Goal: Communication & Community: Share content

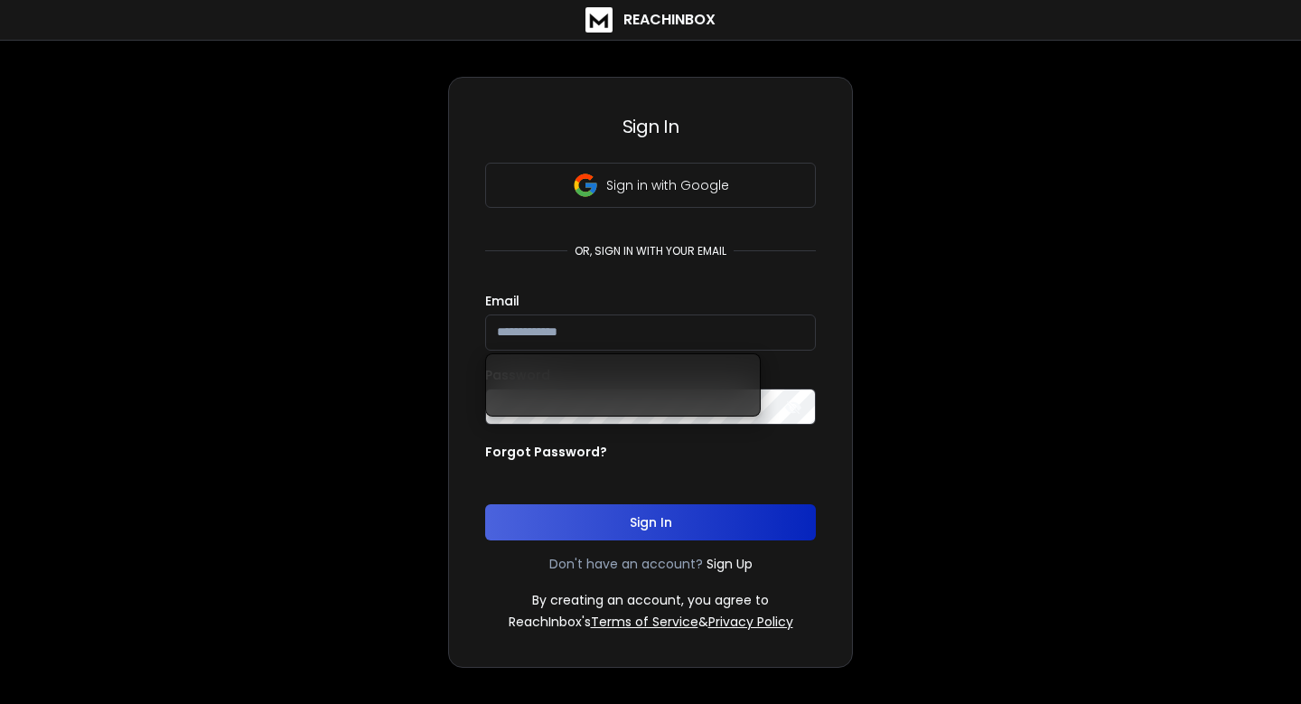
click at [639, 319] on input "email" at bounding box center [650, 332] width 331 height 36
click at [629, 342] on input "email" at bounding box center [650, 332] width 331 height 36
click at [713, 464] on div "Forgot Password?" at bounding box center [650, 464] width 331 height 43
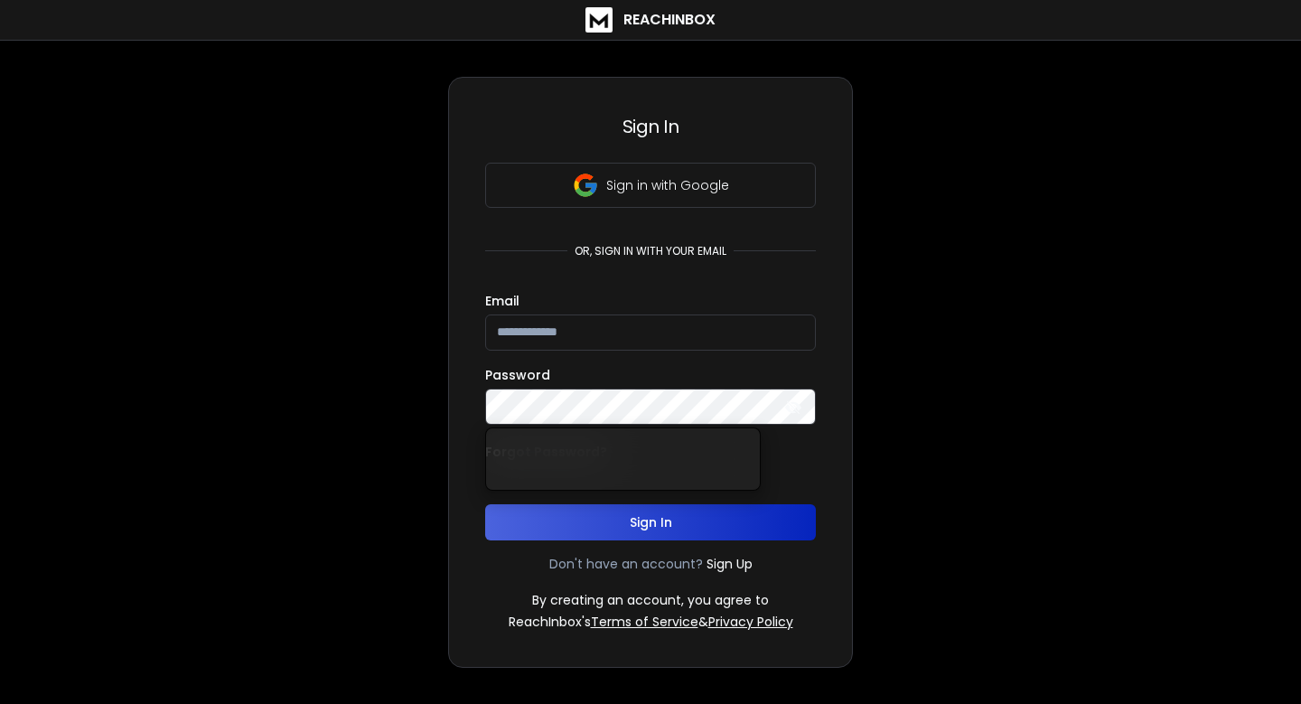
click at [618, 326] on input "email" at bounding box center [650, 332] width 331 height 36
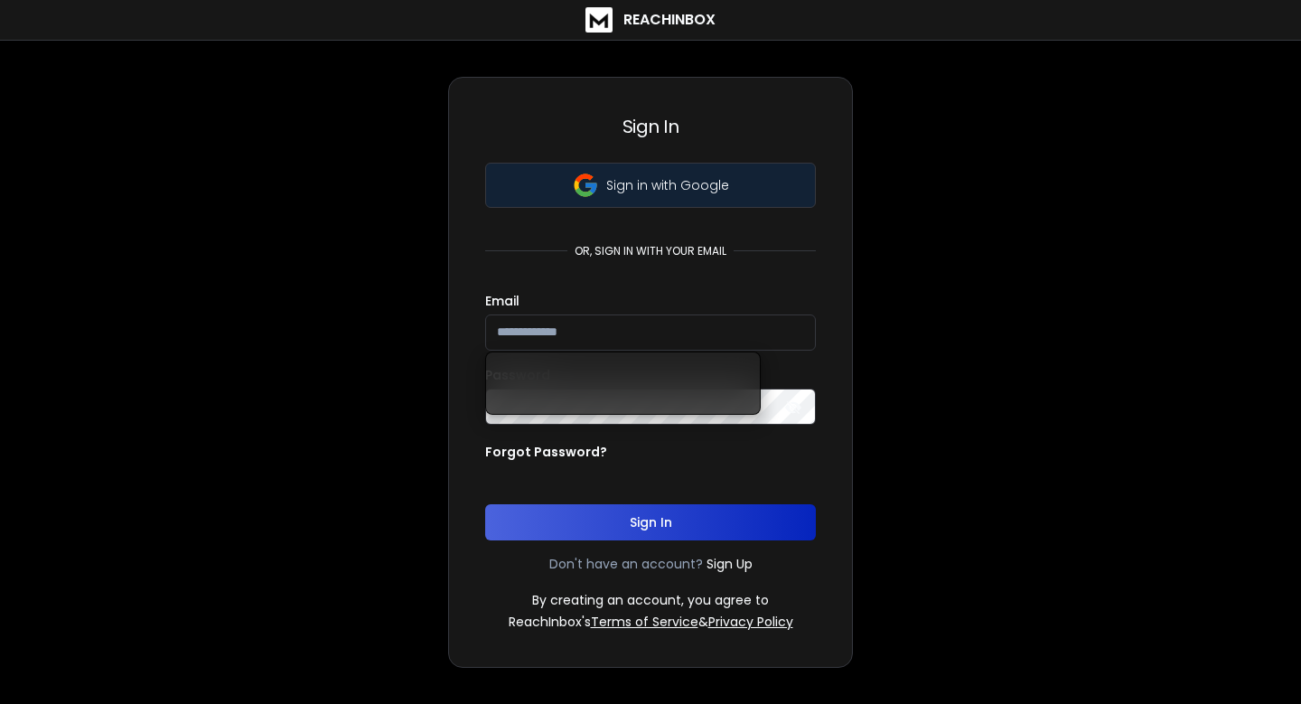
click at [708, 193] on p "Sign in with Google" at bounding box center [667, 185] width 123 height 18
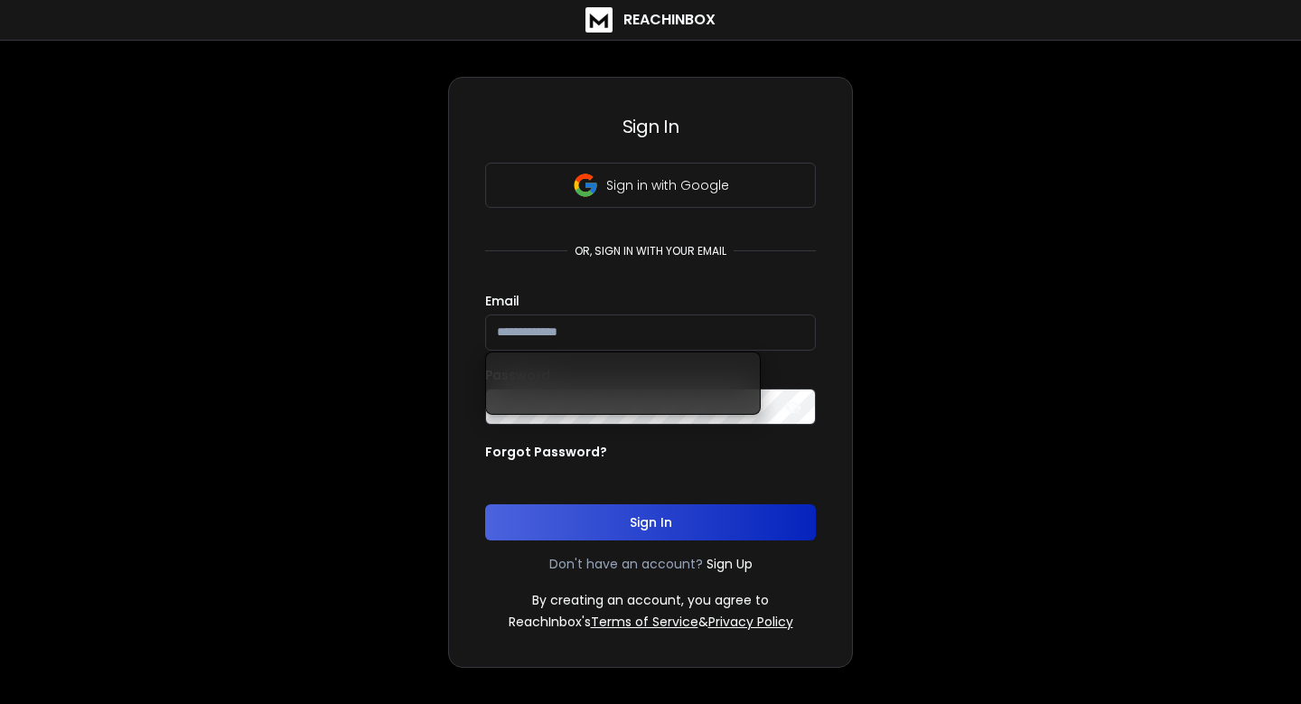
click at [625, 23] on h1 "ReachInbox" at bounding box center [670, 20] width 92 height 22
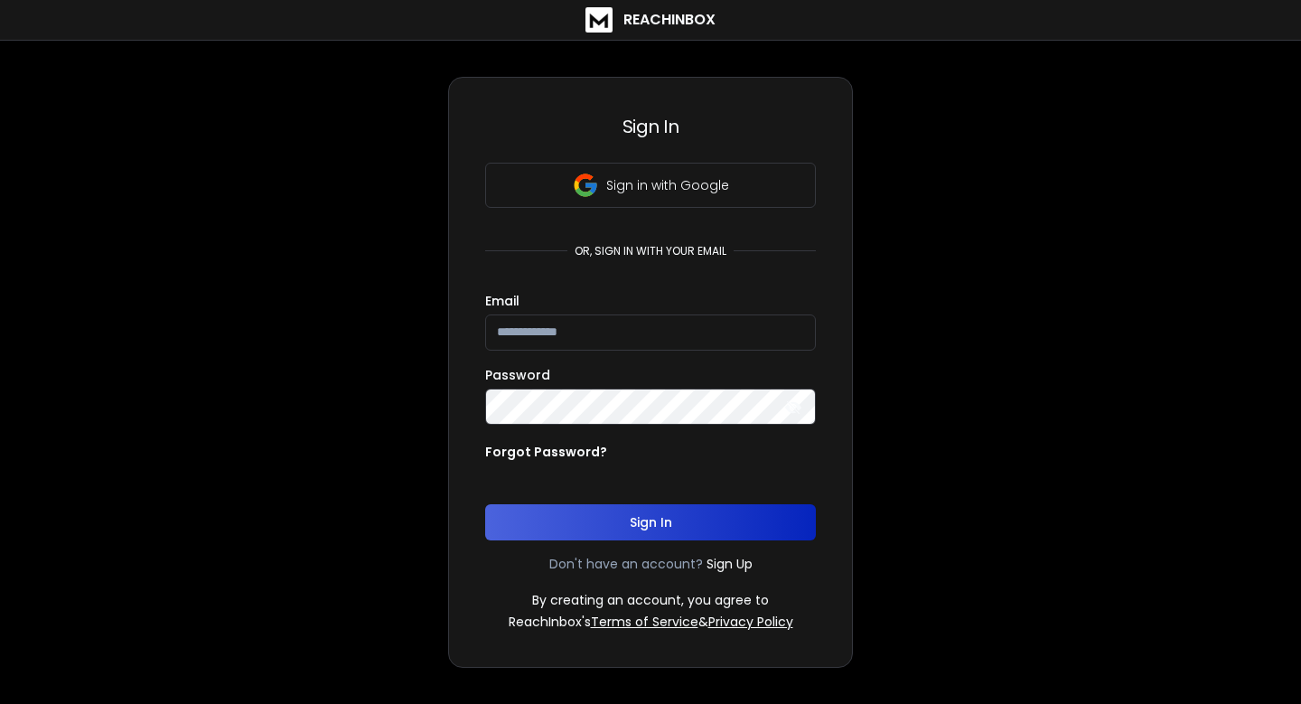
click at [671, 313] on div "Email" at bounding box center [650, 323] width 331 height 56
click at [652, 332] on input "email" at bounding box center [650, 332] width 331 height 36
type input "**********"
click at [706, 521] on button "Sign In" at bounding box center [650, 522] width 331 height 36
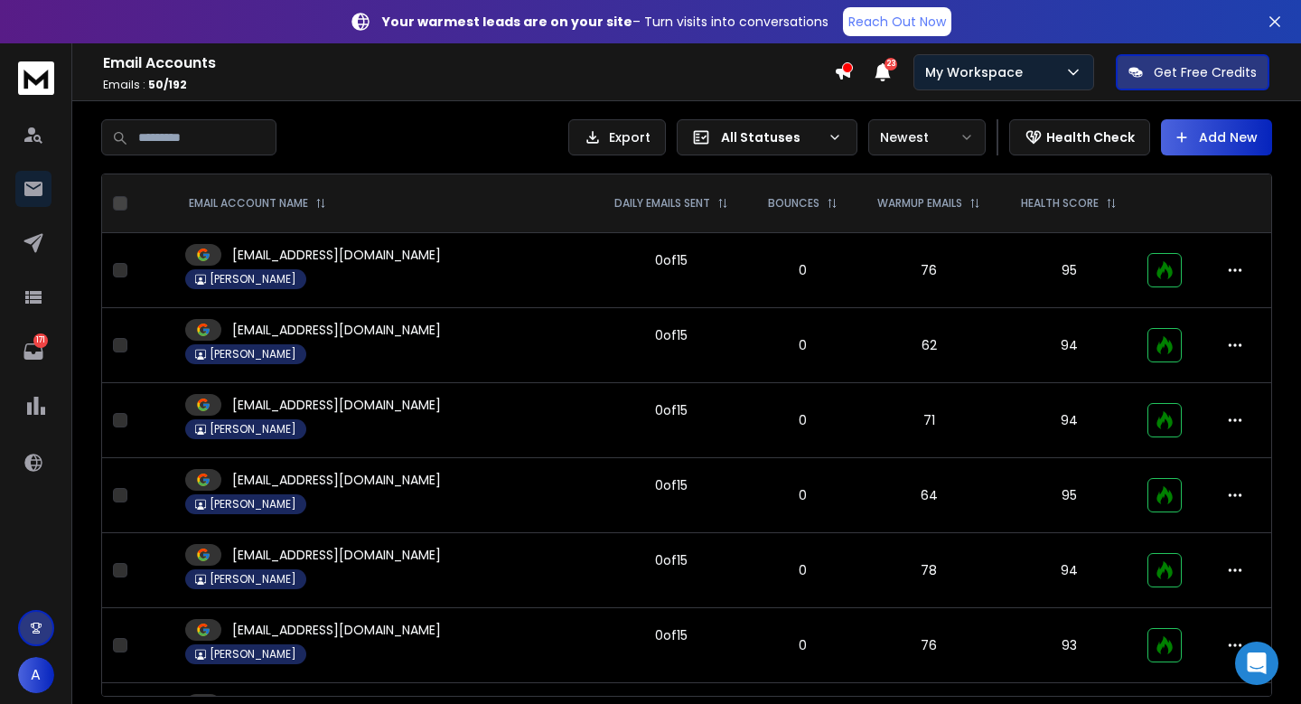
click at [1041, 66] on div "My Workspace" at bounding box center [1003, 72] width 157 height 18
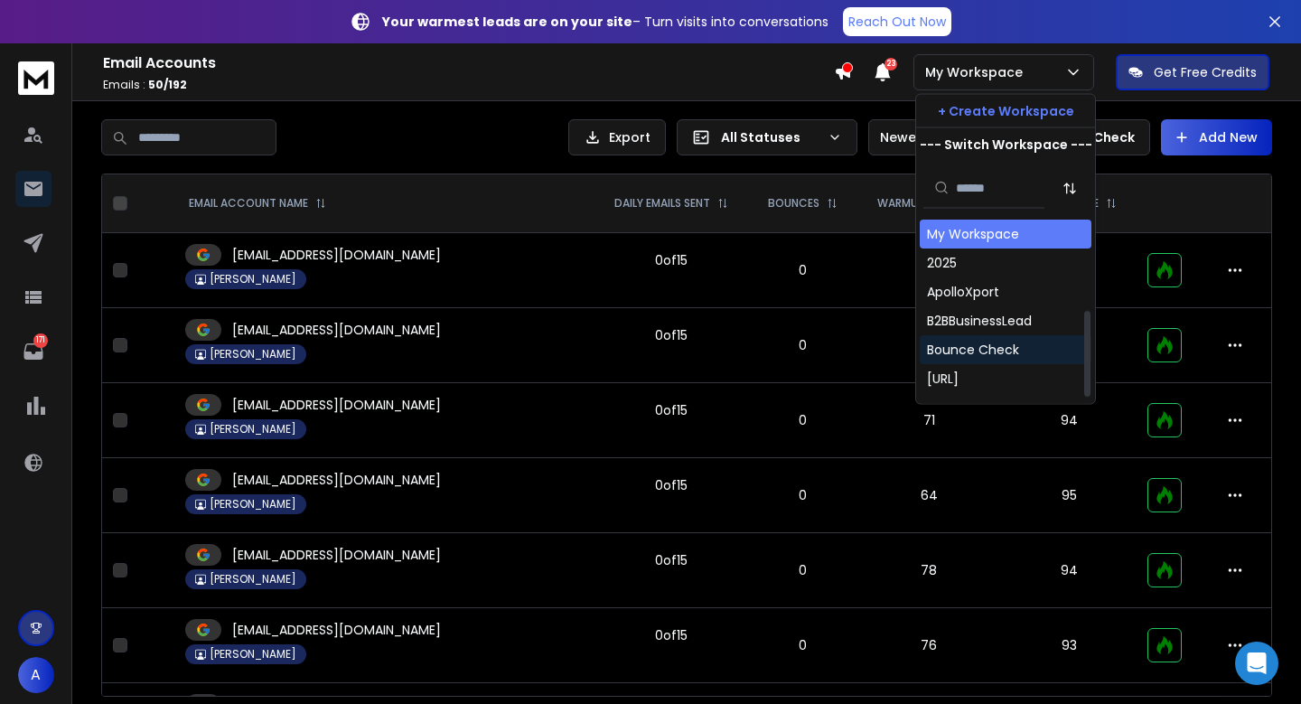
scroll to position [195, 0]
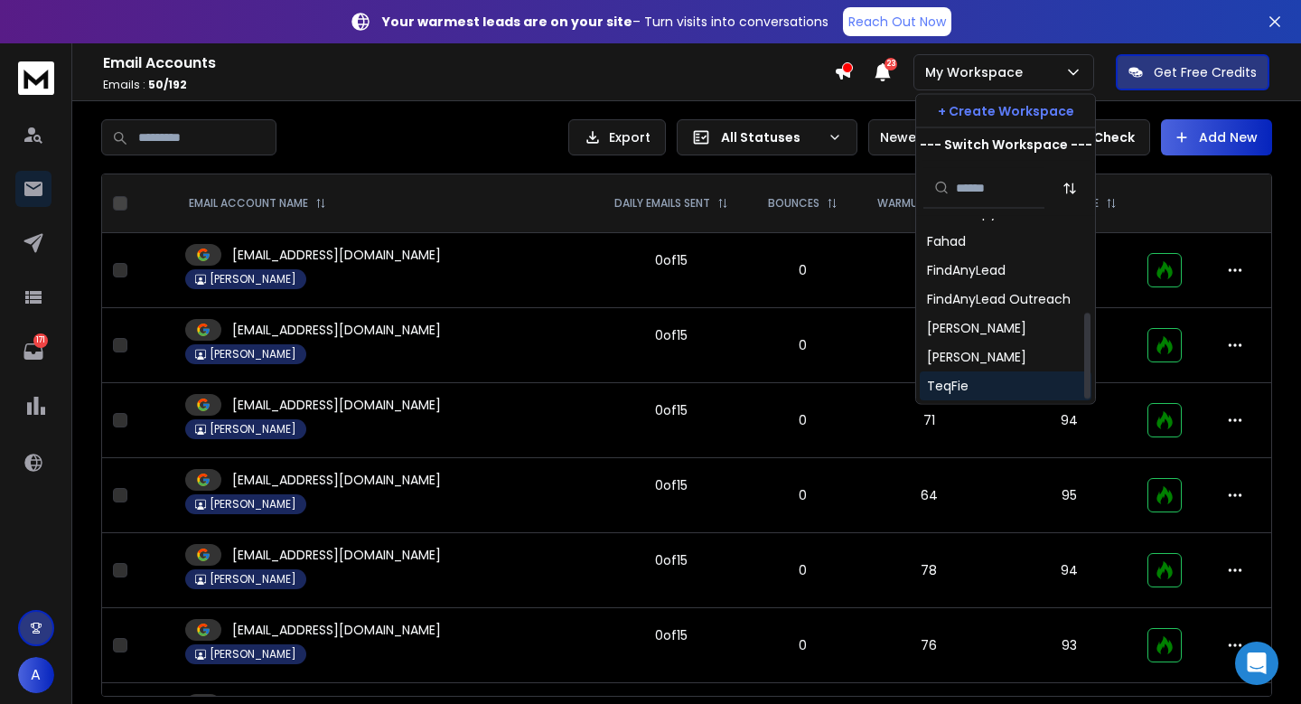
click at [970, 387] on div "TeqFie" at bounding box center [1006, 385] width 172 height 29
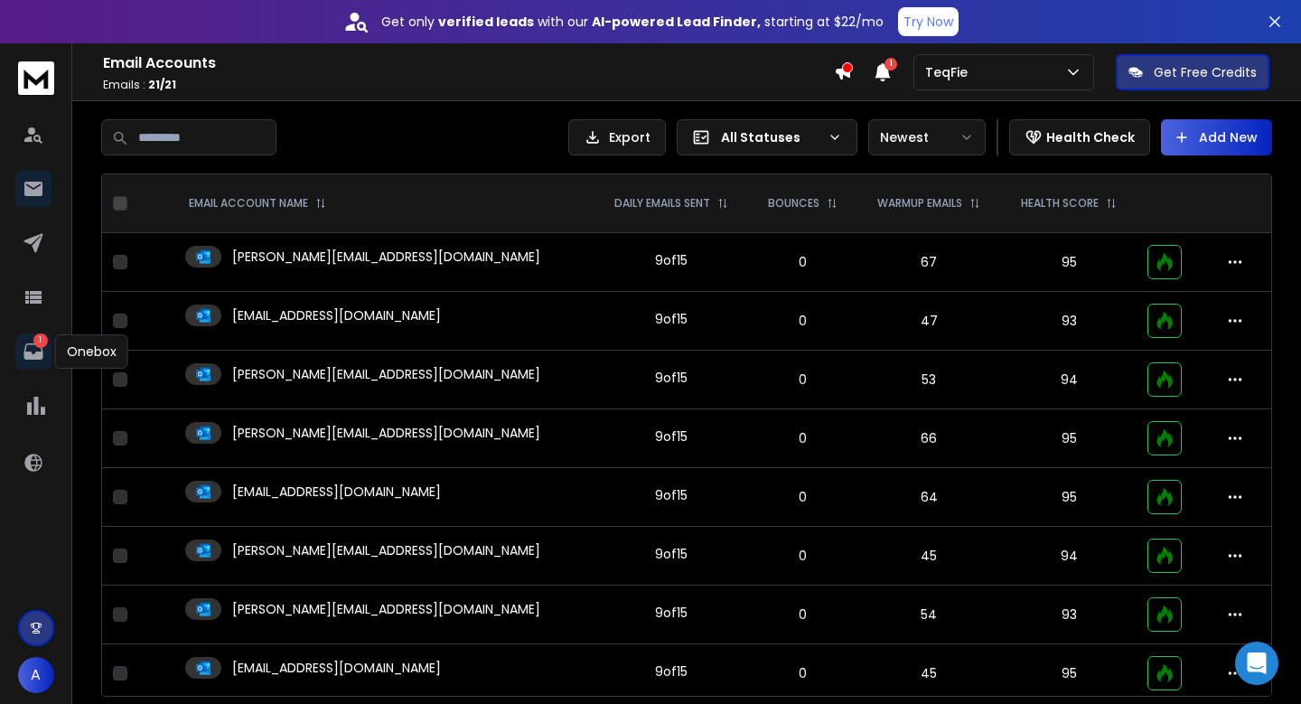
click at [32, 351] on icon at bounding box center [34, 352] width 22 height 22
click at [33, 355] on icon at bounding box center [32, 351] width 19 height 16
click at [37, 347] on p "1" at bounding box center [40, 340] width 14 height 14
click at [882, 69] on icon at bounding box center [883, 71] width 16 height 18
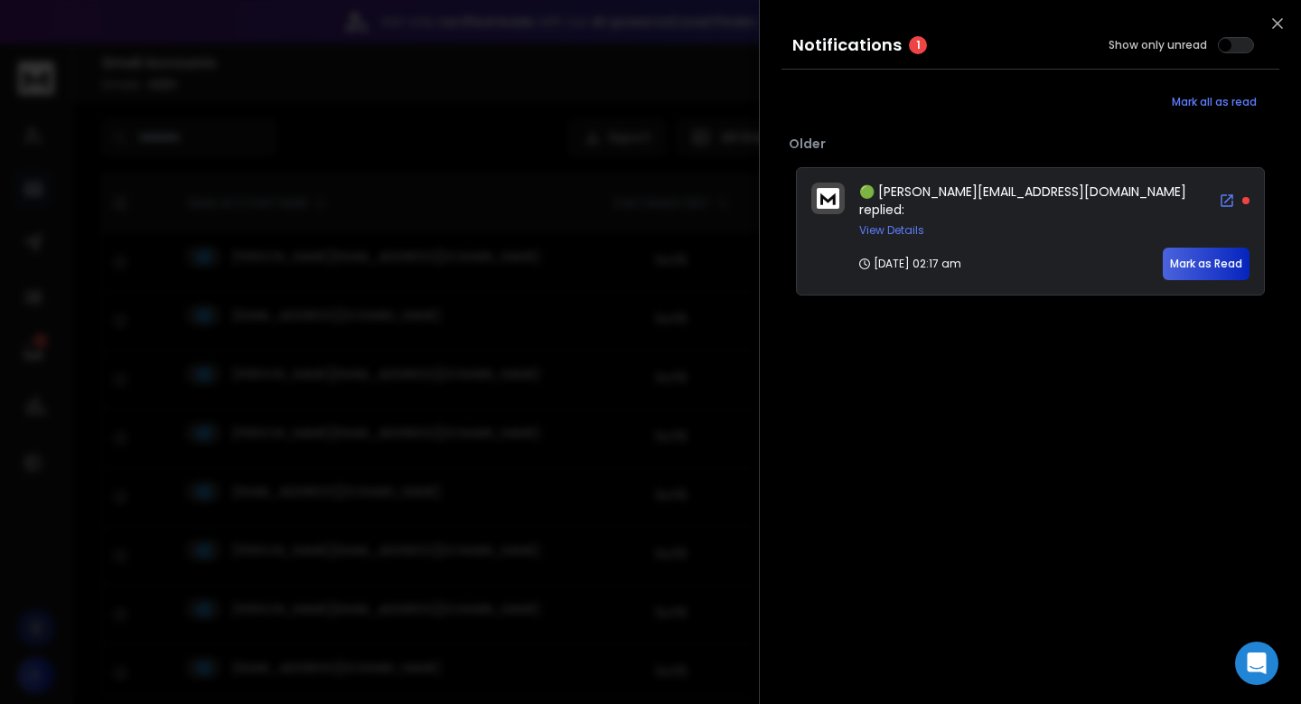
click at [898, 223] on div "View Details" at bounding box center [891, 230] width 65 height 14
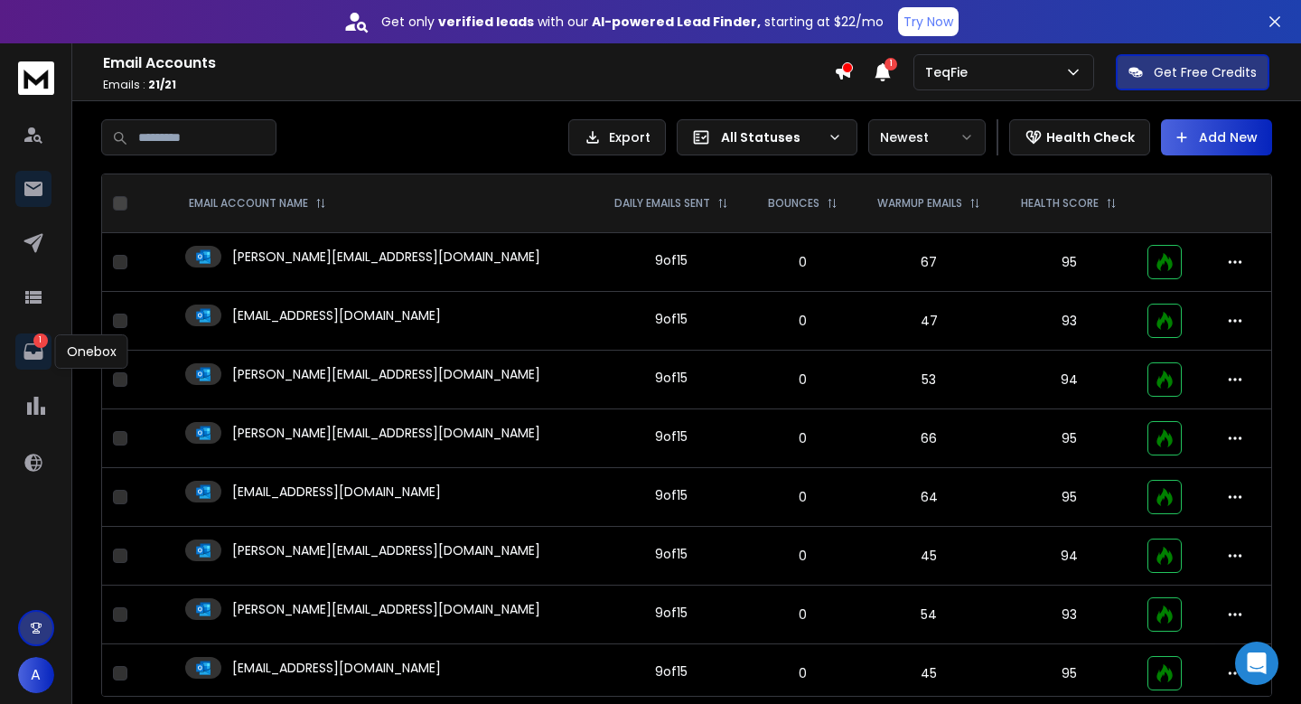
click at [30, 344] on icon at bounding box center [32, 351] width 19 height 16
click at [35, 350] on icon at bounding box center [34, 352] width 22 height 22
click at [36, 349] on icon at bounding box center [34, 352] width 22 height 22
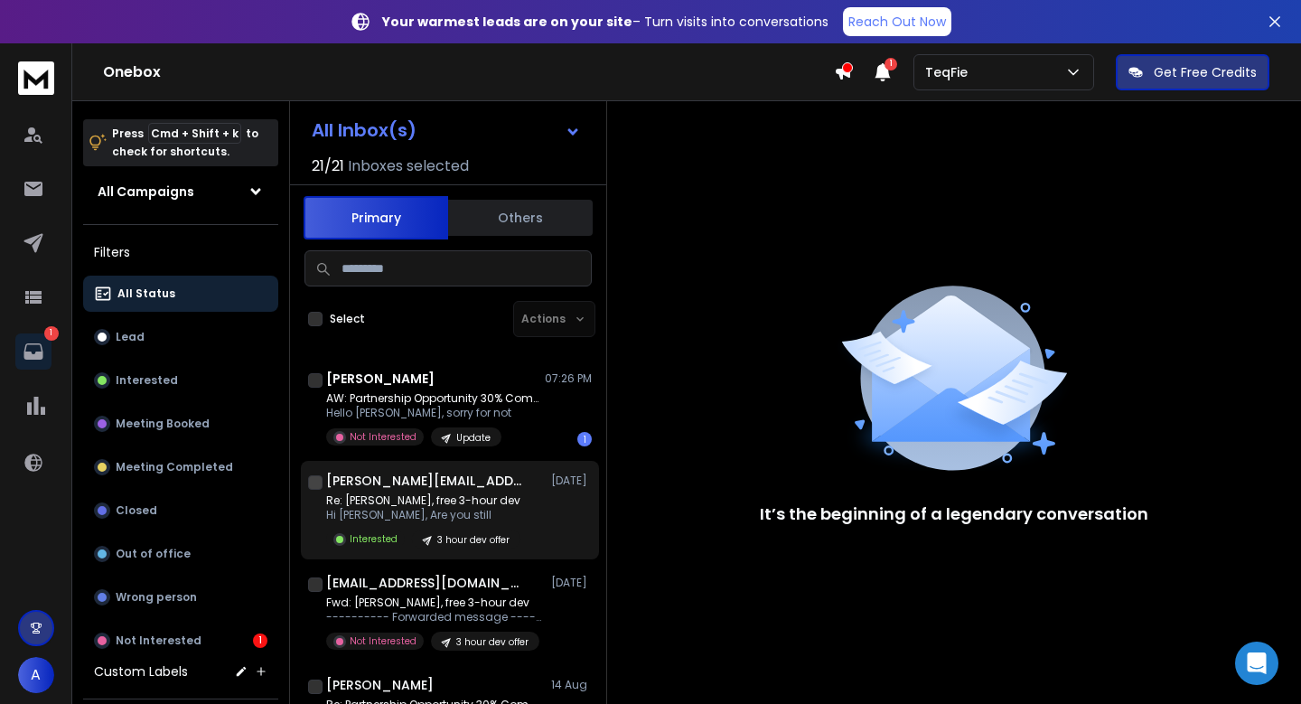
click at [470, 508] on p "Hi [PERSON_NAME], Are you still" at bounding box center [423, 515] width 194 height 14
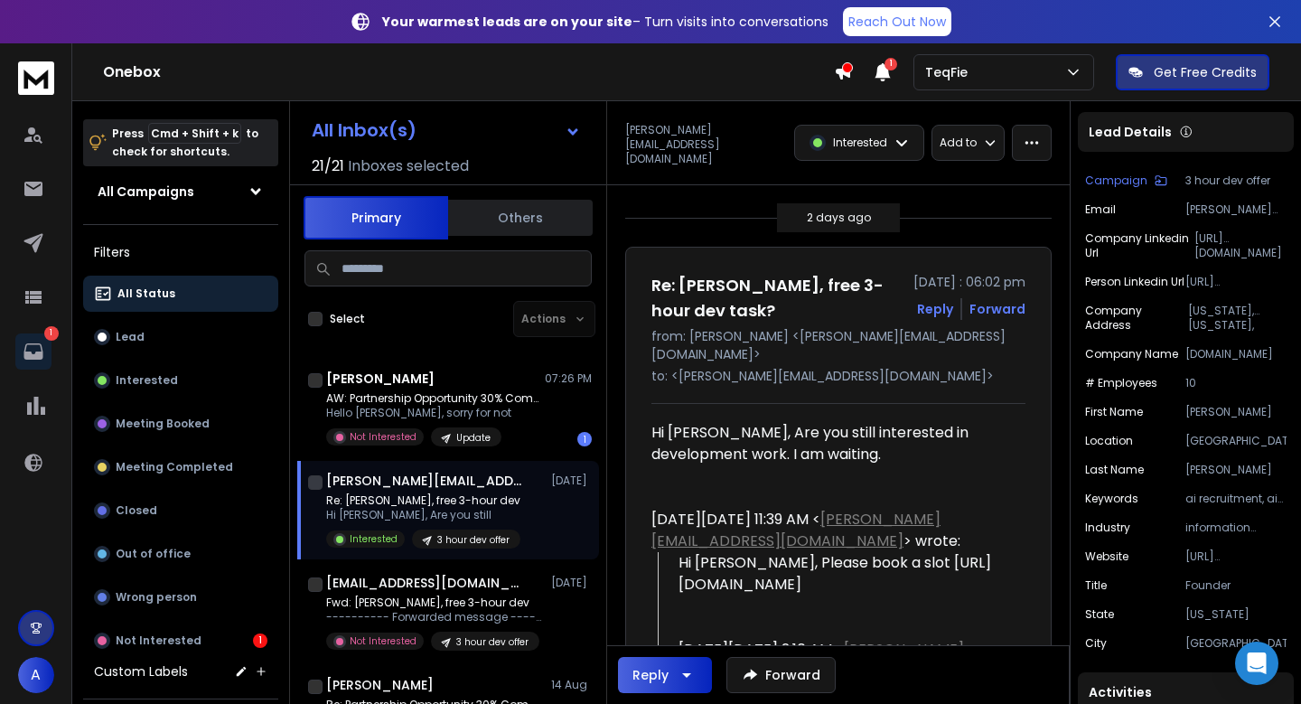
click at [1026, 300] on div "Forward" at bounding box center [998, 309] width 56 height 18
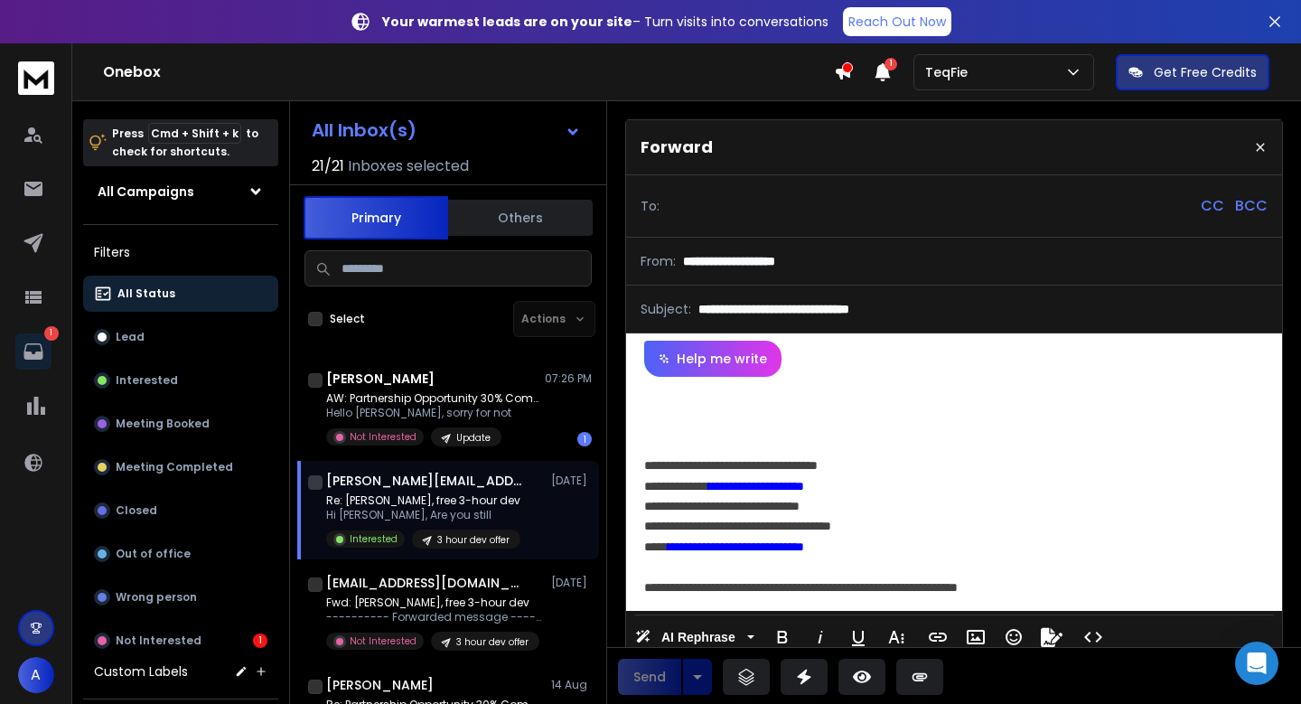
click at [784, 202] on input at bounding box center [730, 206] width 127 height 33
type input "**********"
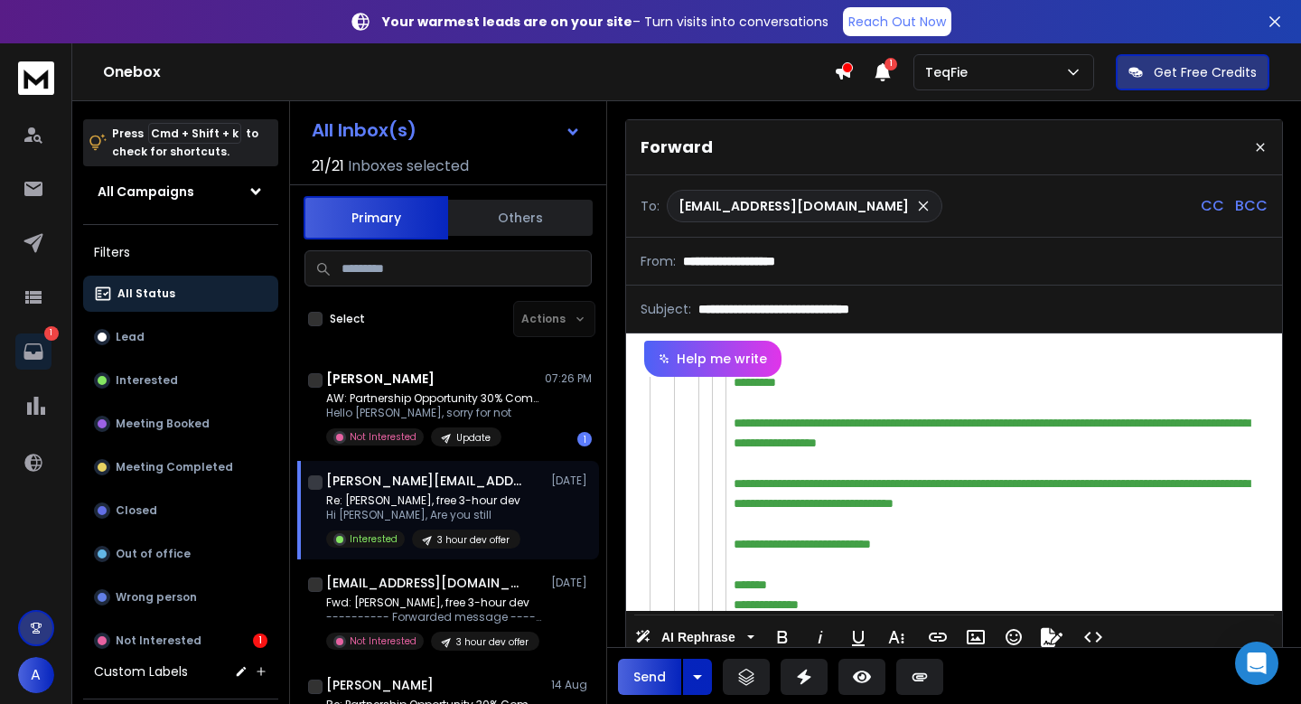
scroll to position [1356, 0]
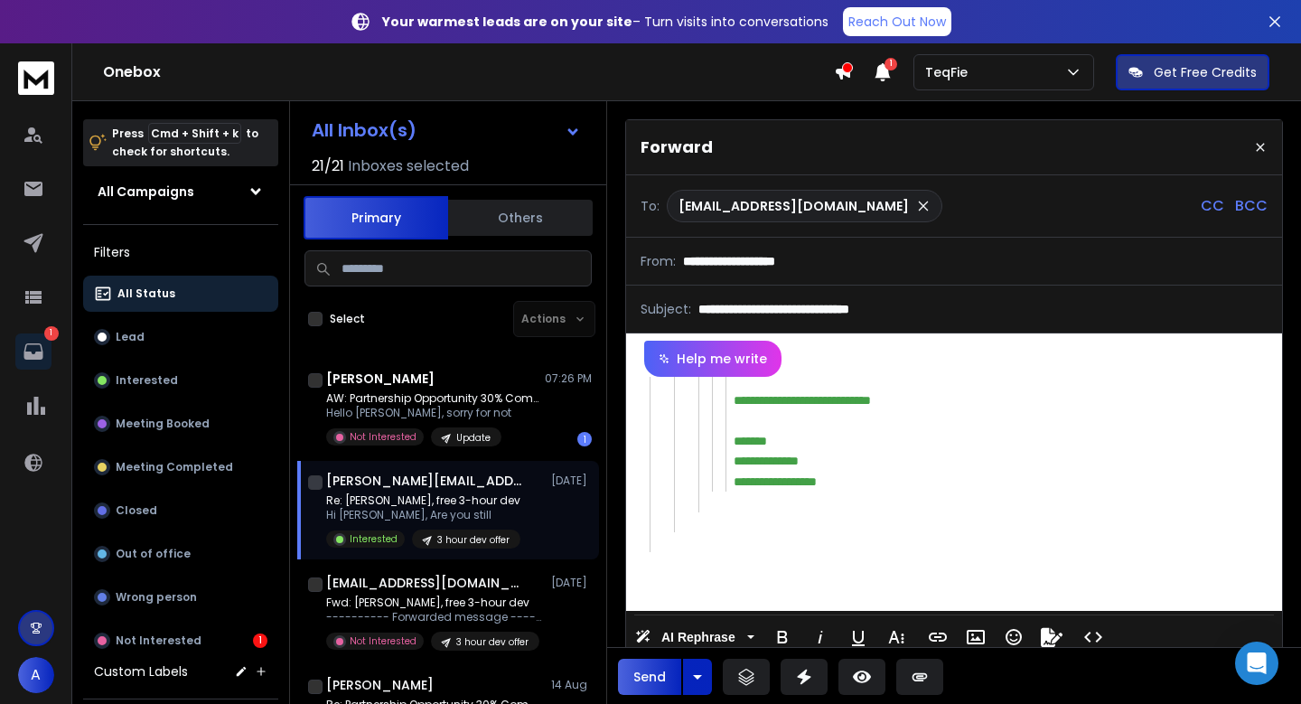
click at [653, 683] on button "Send" at bounding box center [649, 677] width 63 height 36
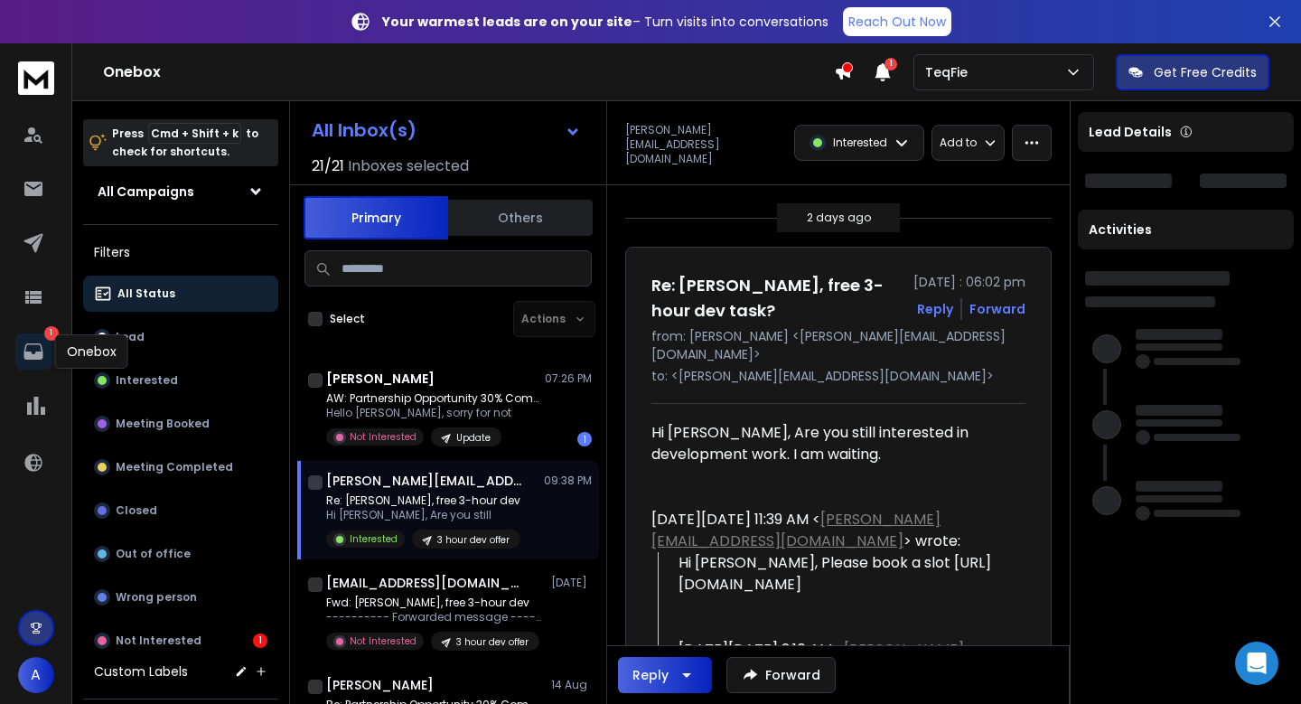
click at [36, 352] on icon at bounding box center [32, 351] width 19 height 16
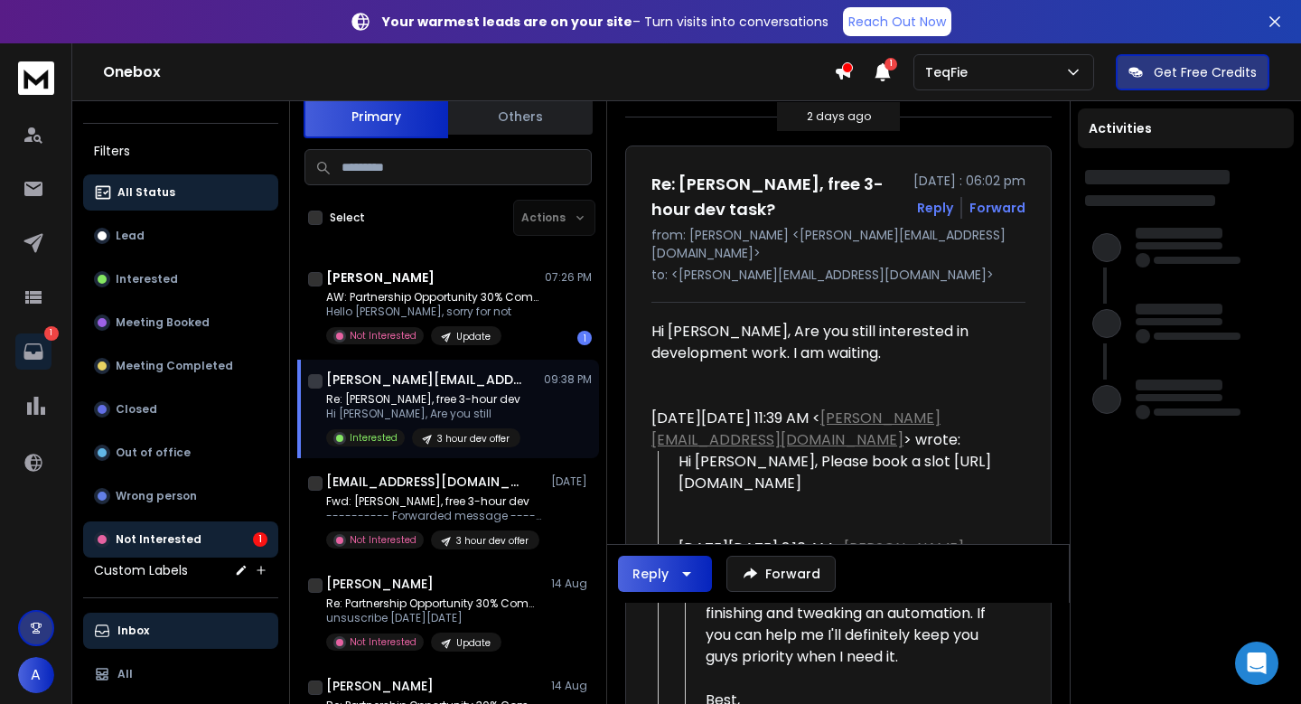
click at [144, 534] on p "Not Interested" at bounding box center [159, 539] width 86 height 14
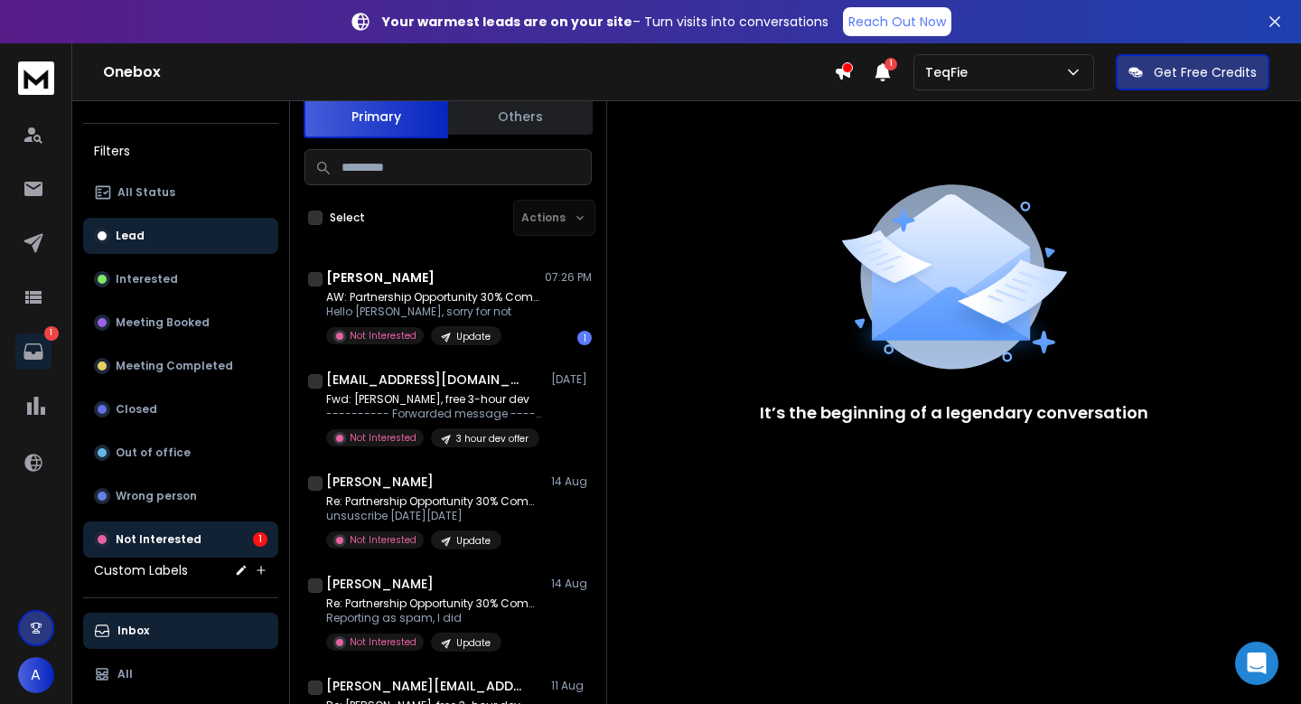
click at [174, 237] on button "Lead" at bounding box center [180, 236] width 195 height 36
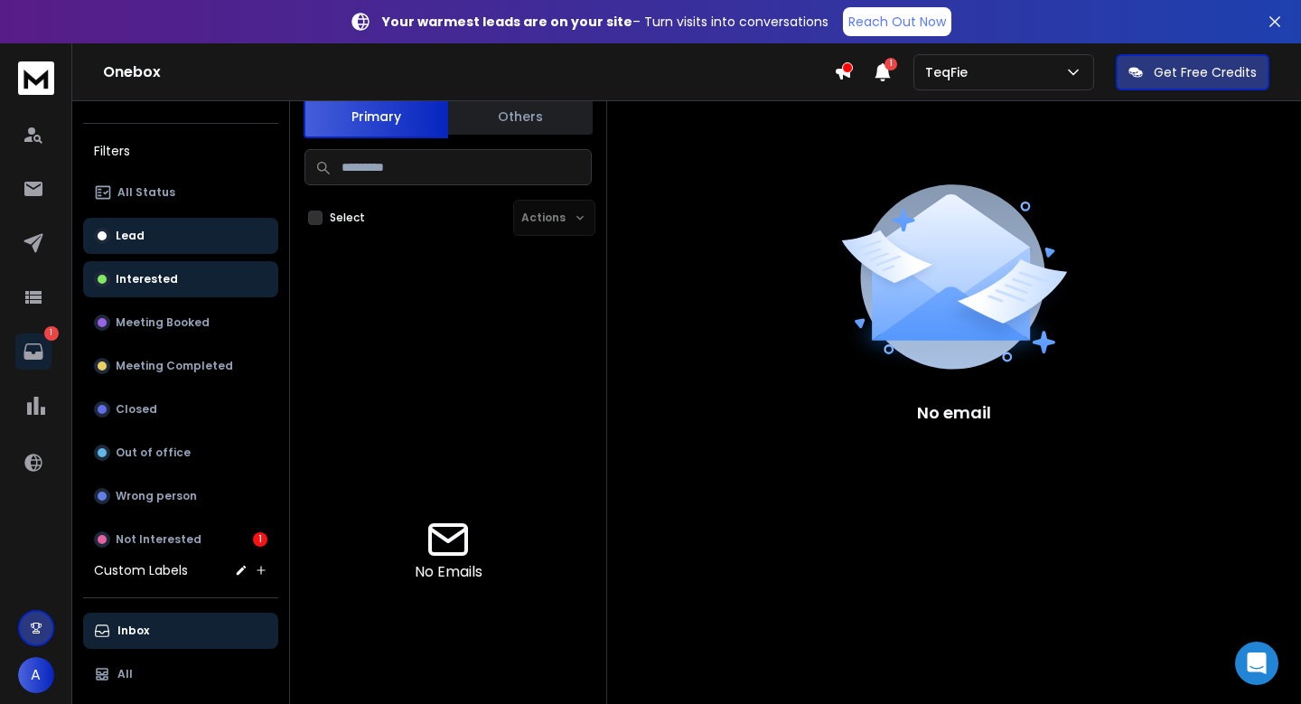
click at [192, 268] on button "Interested" at bounding box center [180, 279] width 195 height 36
